Goal: Task Accomplishment & Management: Use online tool/utility

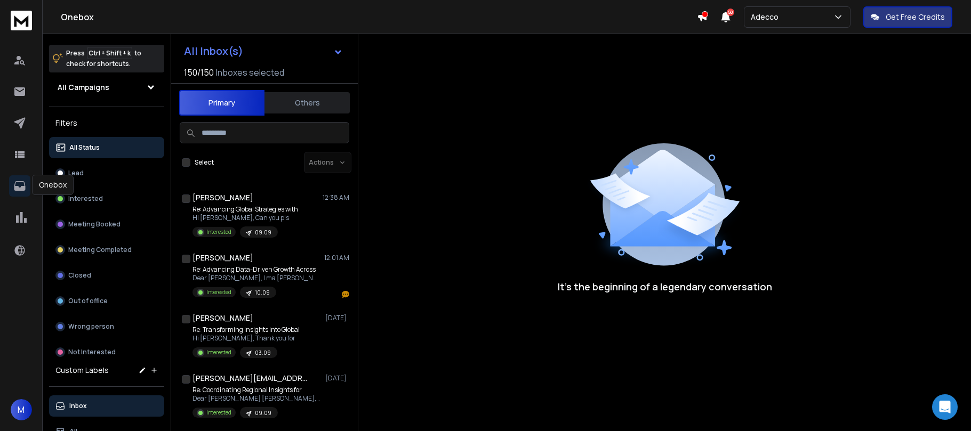
click at [771, 18] on p "Adecco" at bounding box center [767, 17] width 32 height 11
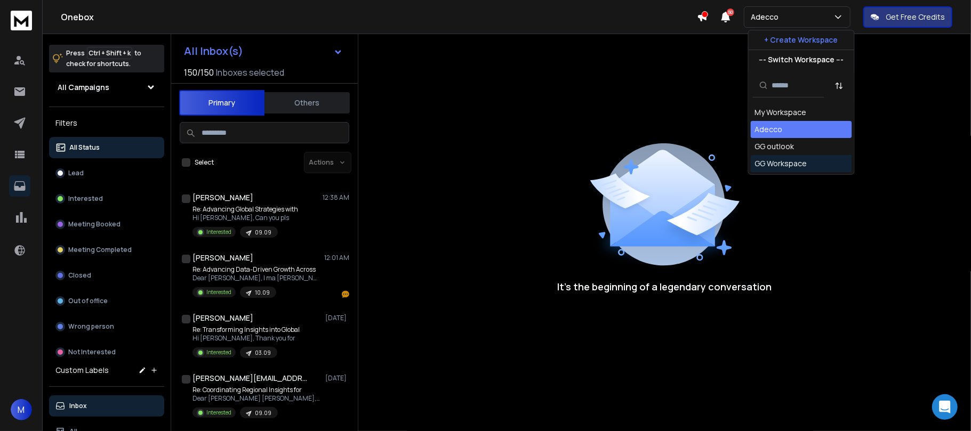
click at [782, 165] on div "GG Workspace" at bounding box center [781, 163] width 52 height 11
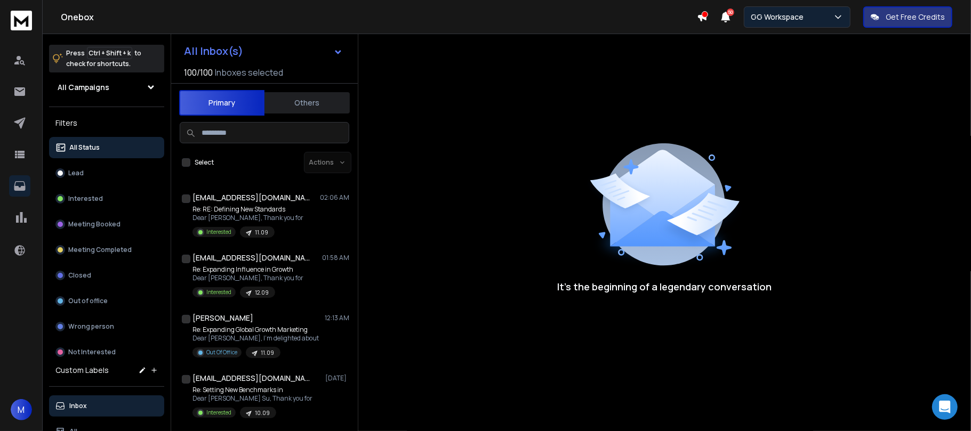
click at [808, 16] on p "GG Workspace" at bounding box center [779, 17] width 57 height 11
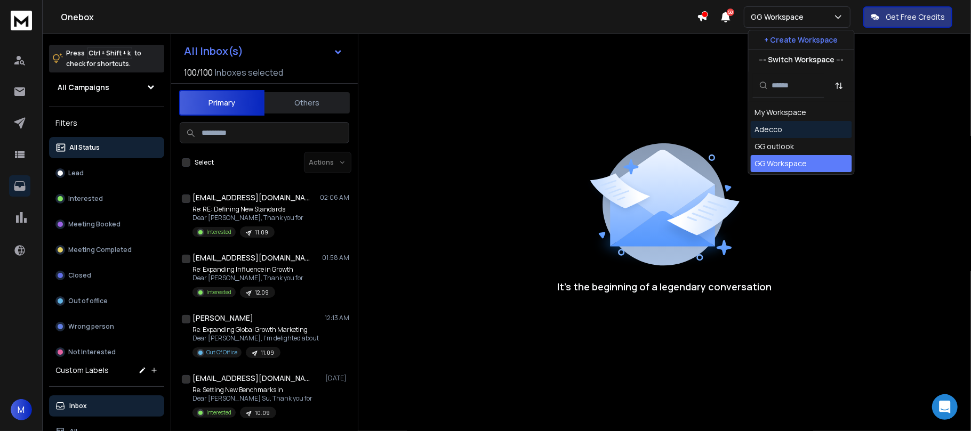
click at [785, 126] on div "Adecco" at bounding box center [801, 129] width 101 height 17
